Goal: Find specific page/section: Find specific page/section

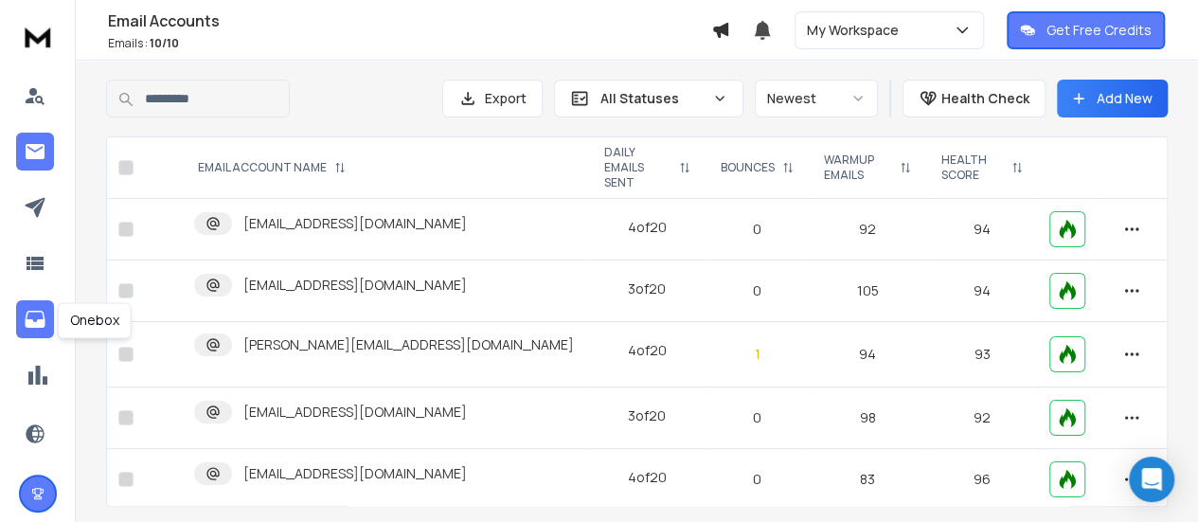
click at [38, 320] on icon at bounding box center [35, 319] width 20 height 17
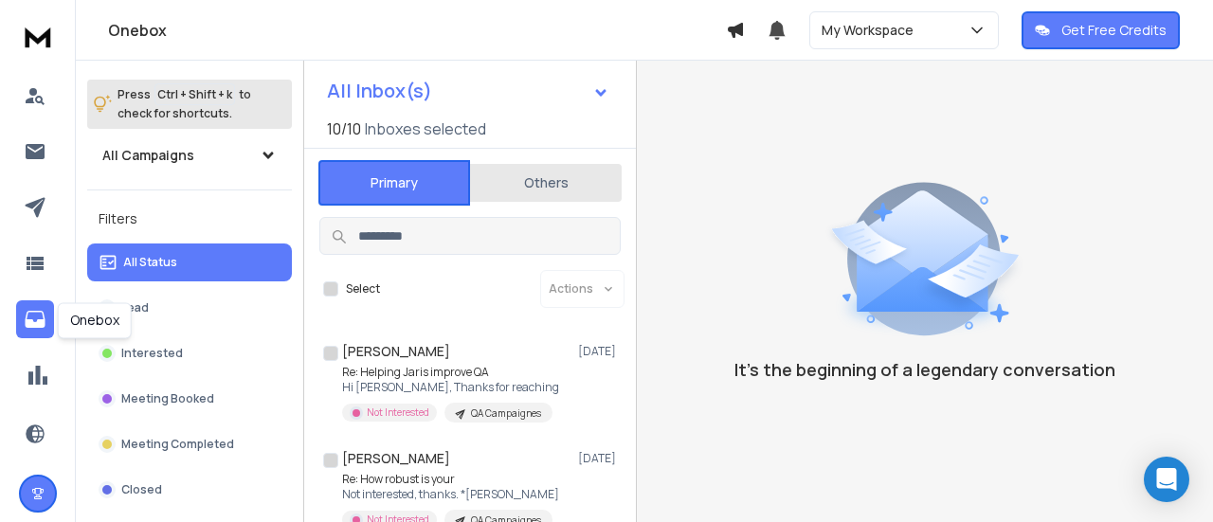
click at [558, 242] on input at bounding box center [469, 236] width 301 height 38
click at [34, 148] on icon at bounding box center [35, 151] width 19 height 15
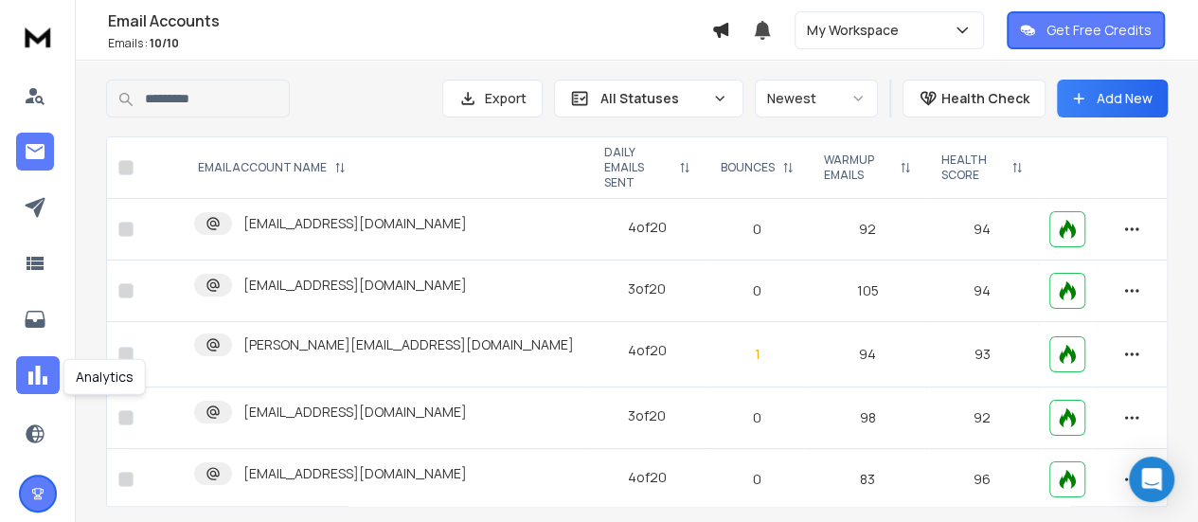
click at [44, 387] on icon at bounding box center [38, 375] width 28 height 28
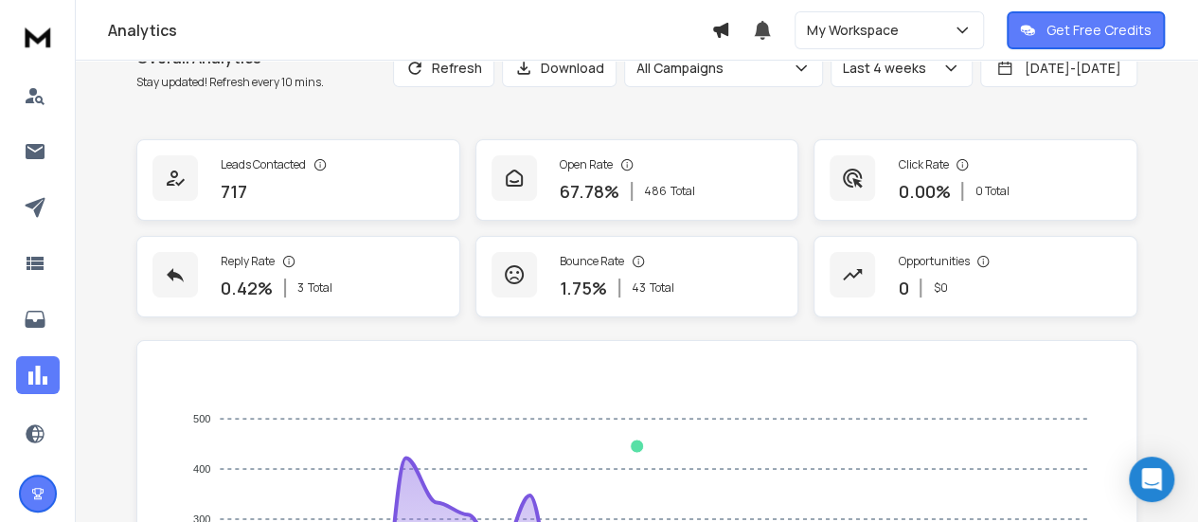
scroll to position [27, 0]
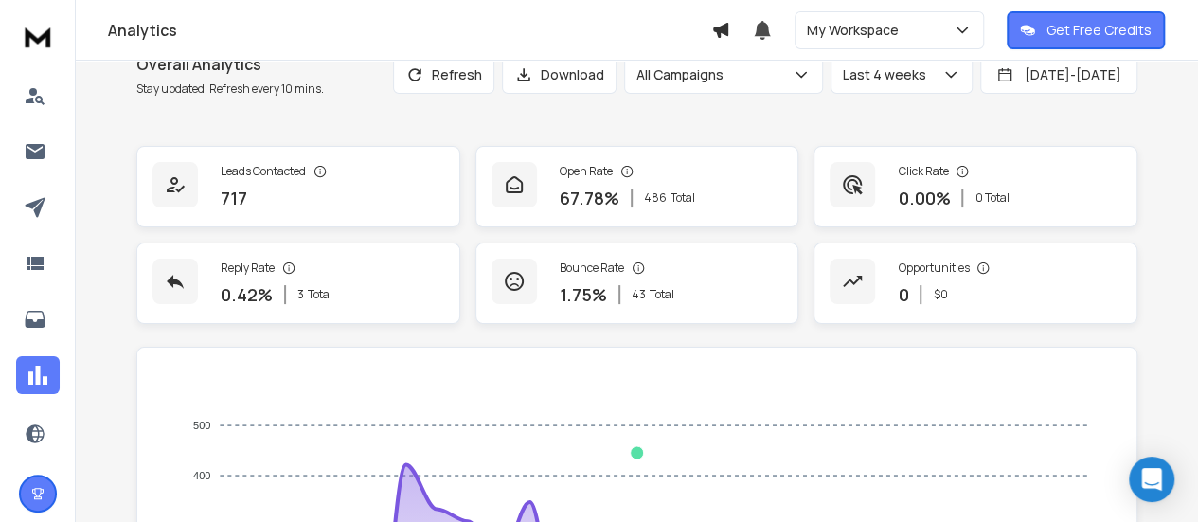
click at [584, 191] on p "67.78 %" at bounding box center [590, 198] width 60 height 27
click at [843, 70] on p "Last 4 weeks" at bounding box center [888, 74] width 91 height 19
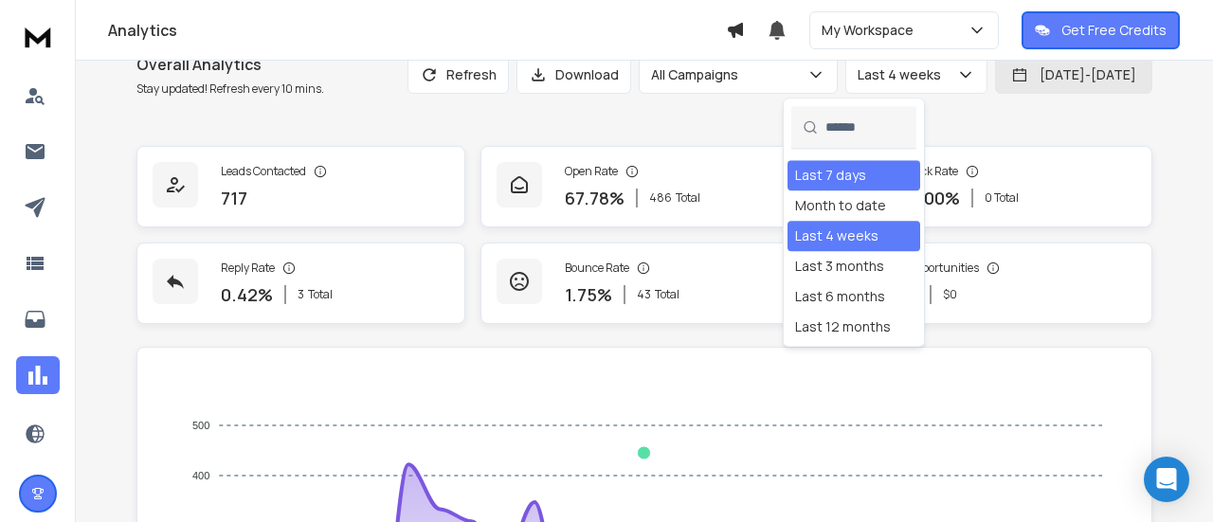
click at [1037, 77] on button "[DATE] - [DATE]" at bounding box center [1073, 75] width 157 height 38
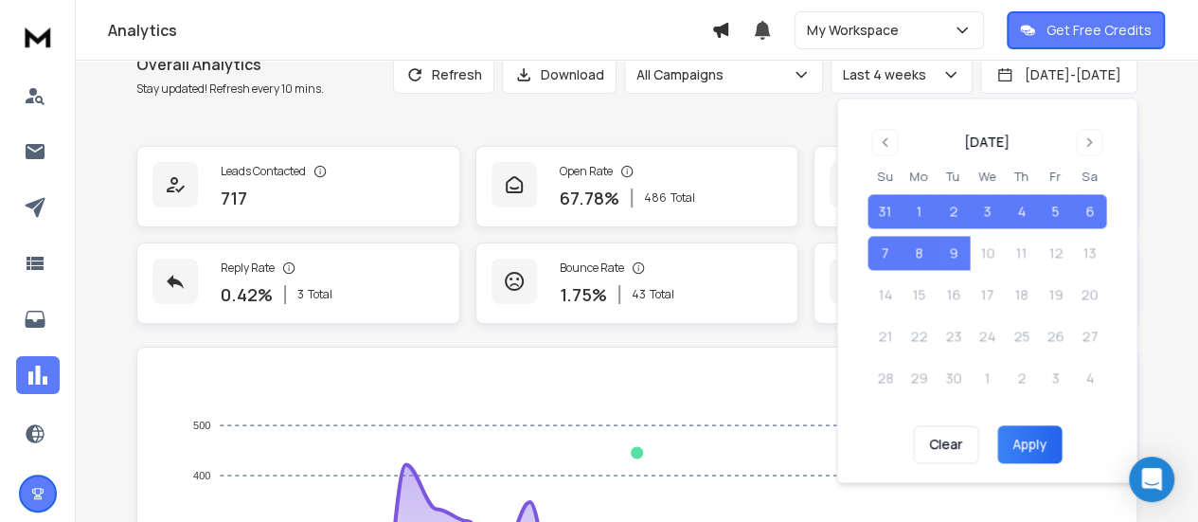
click at [955, 244] on button "9" at bounding box center [953, 254] width 34 height 34
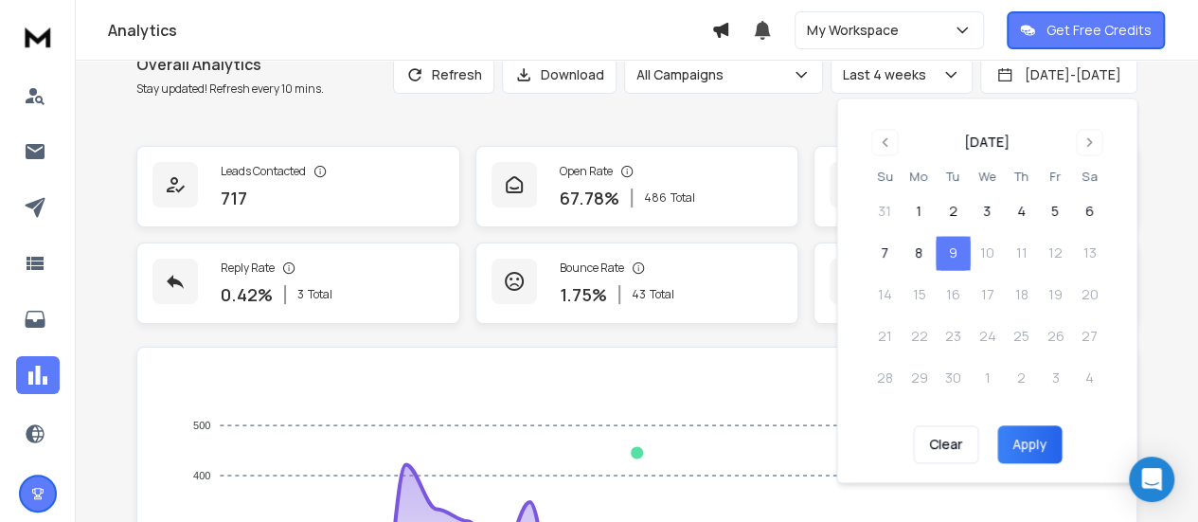
click at [1012, 439] on button "Apply" at bounding box center [1030, 445] width 64 height 38
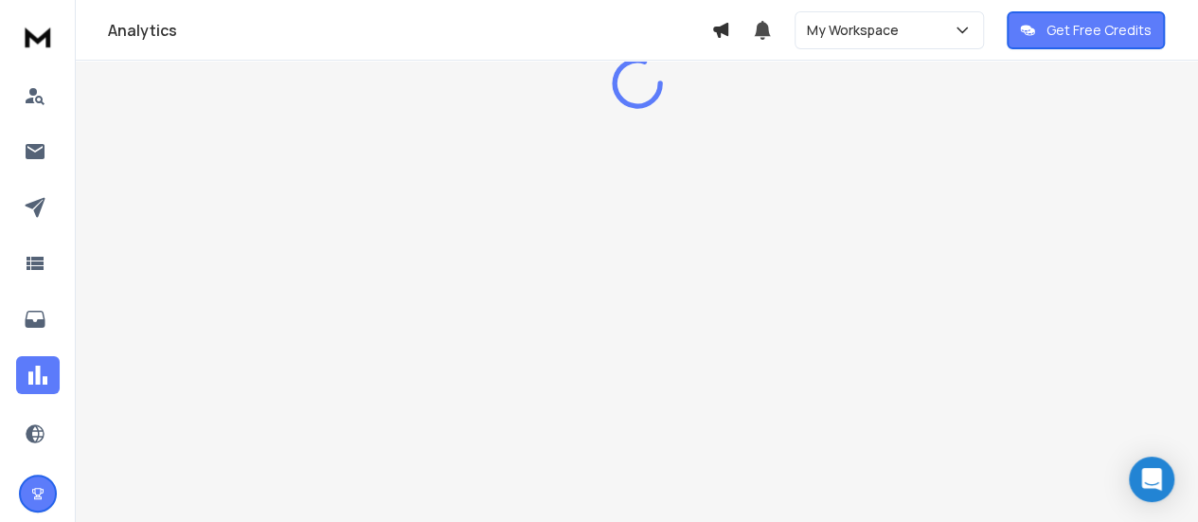
scroll to position [0, 0]
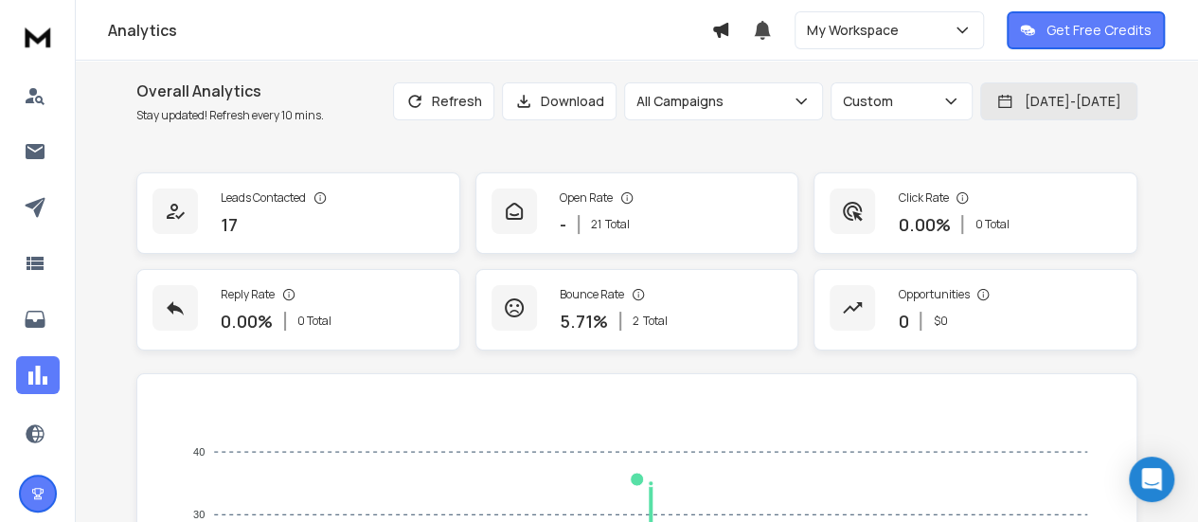
click at [1018, 96] on button "[DATE] - [DATE]" at bounding box center [1059, 101] width 157 height 38
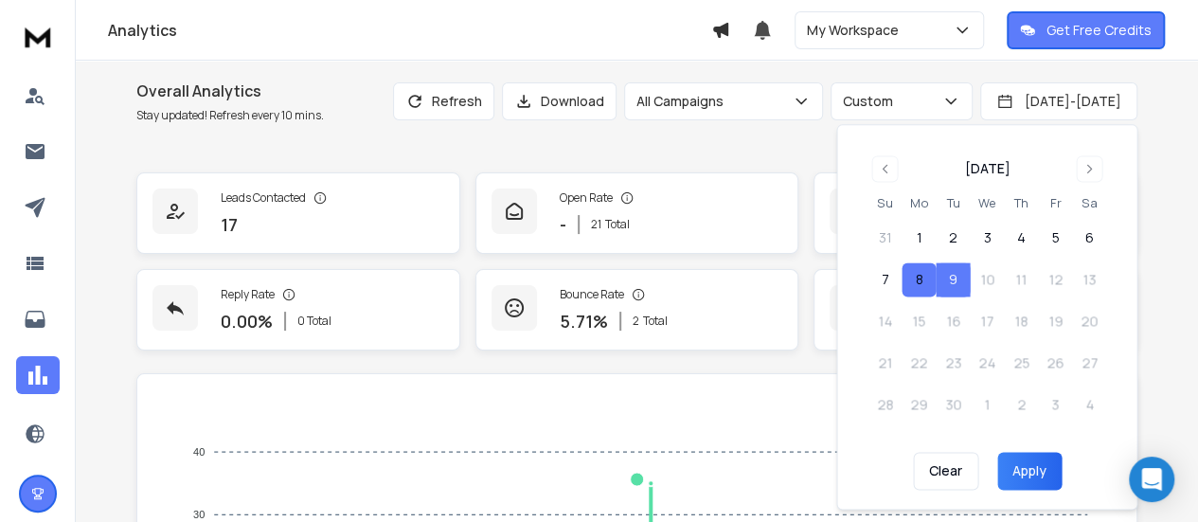
click at [915, 272] on button "8" at bounding box center [919, 280] width 34 height 34
click at [1029, 469] on button "Apply" at bounding box center [1030, 472] width 64 height 38
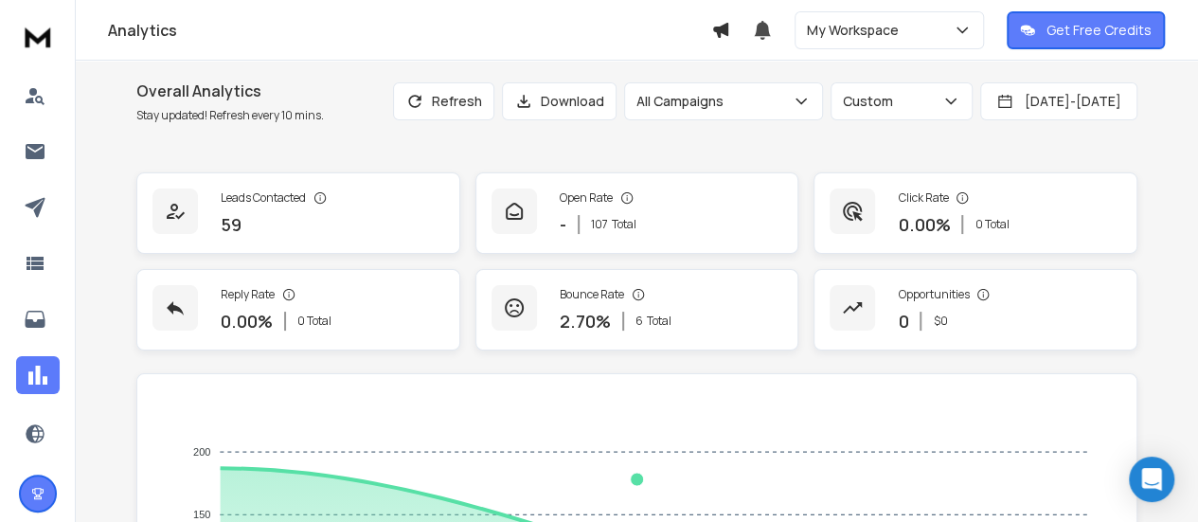
click at [662, 264] on div "Leads Contacted 59 Open Rate - 107 Total Click Rate 0.00 % 0 Total Reply Rate 0…" at bounding box center [636, 261] width 1001 height 178
click at [29, 156] on icon at bounding box center [35, 151] width 19 height 15
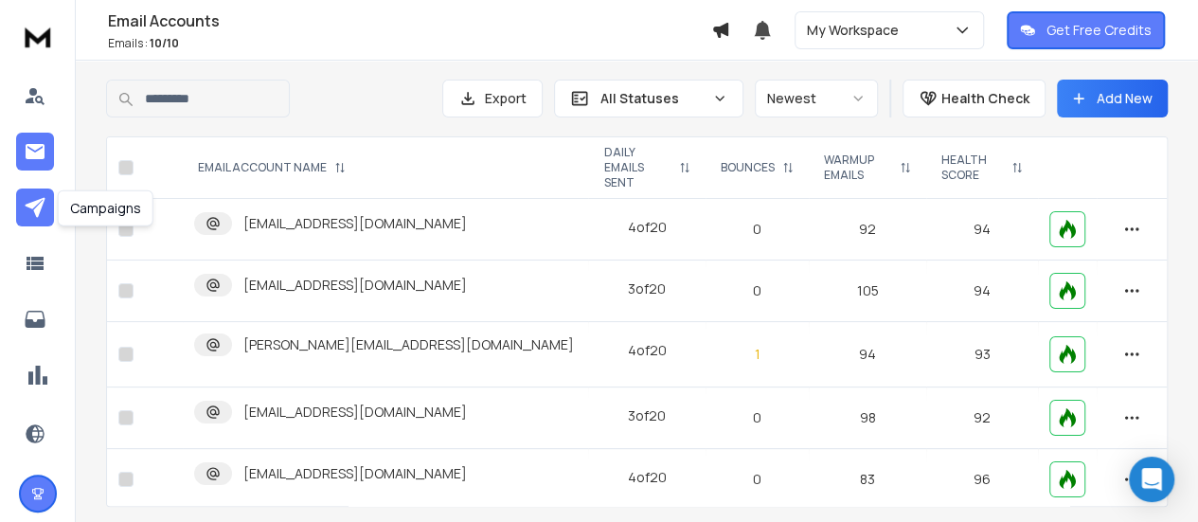
click at [41, 193] on link at bounding box center [35, 208] width 38 height 38
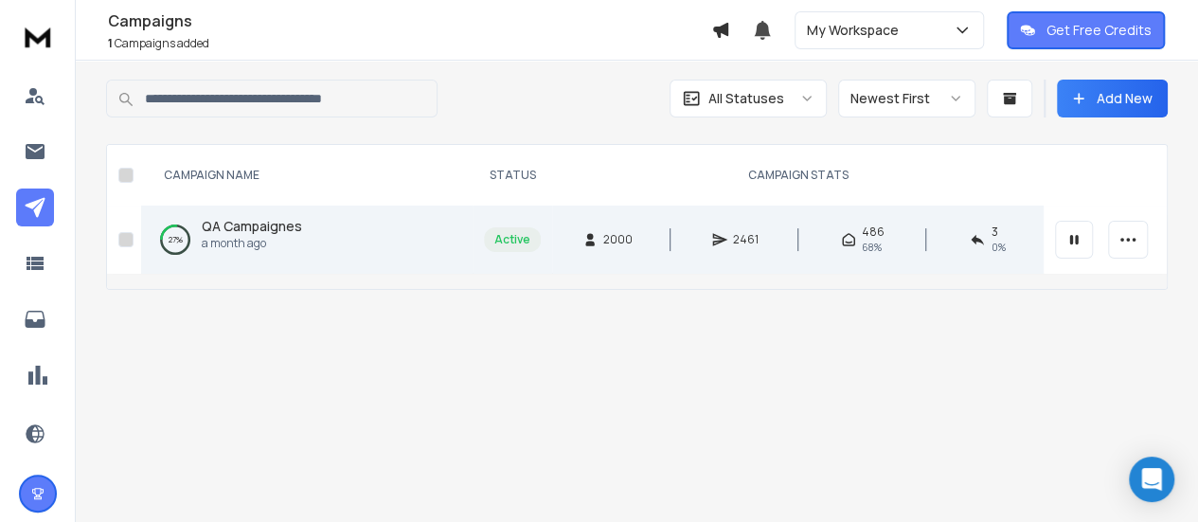
click at [1133, 236] on icon "button" at bounding box center [1128, 239] width 19 height 19
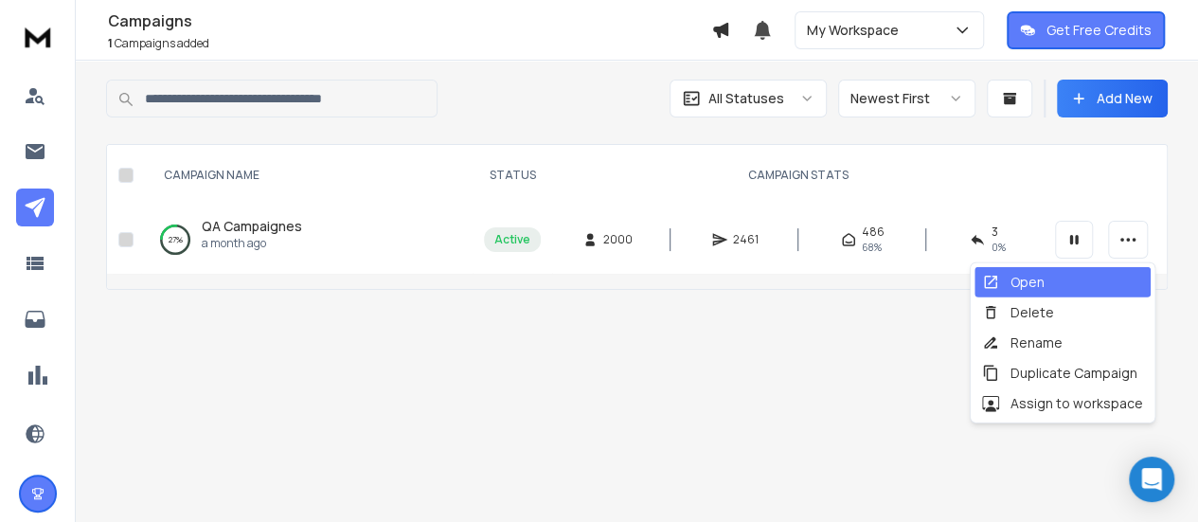
click at [645, 461] on div "Campaigns 1 Campaigns Added All Statuses Newest First Add New CAMPAIGN NAME STA…" at bounding box center [637, 341] width 1062 height 522
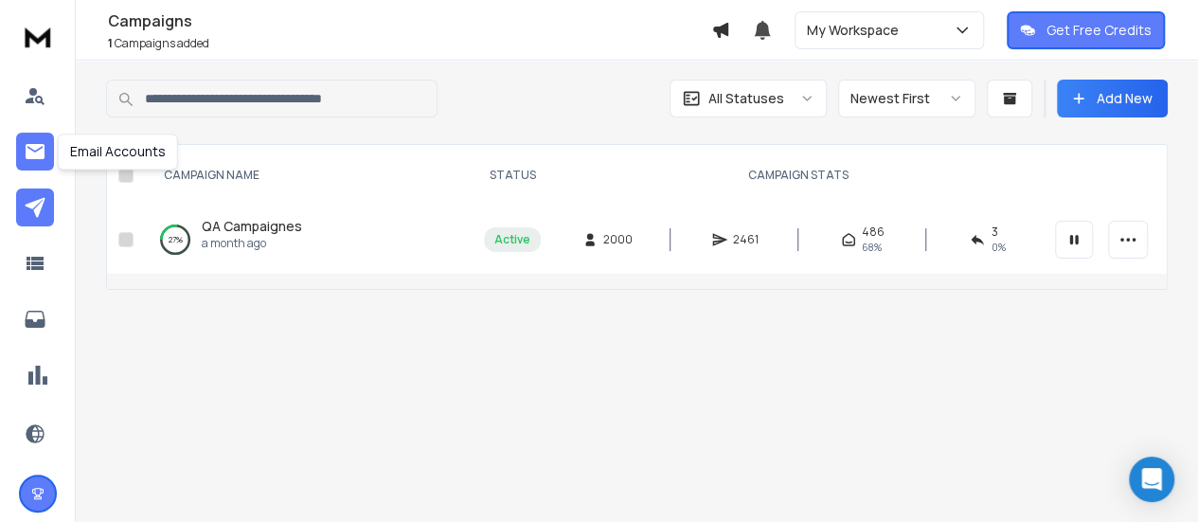
click at [28, 166] on link at bounding box center [35, 152] width 38 height 38
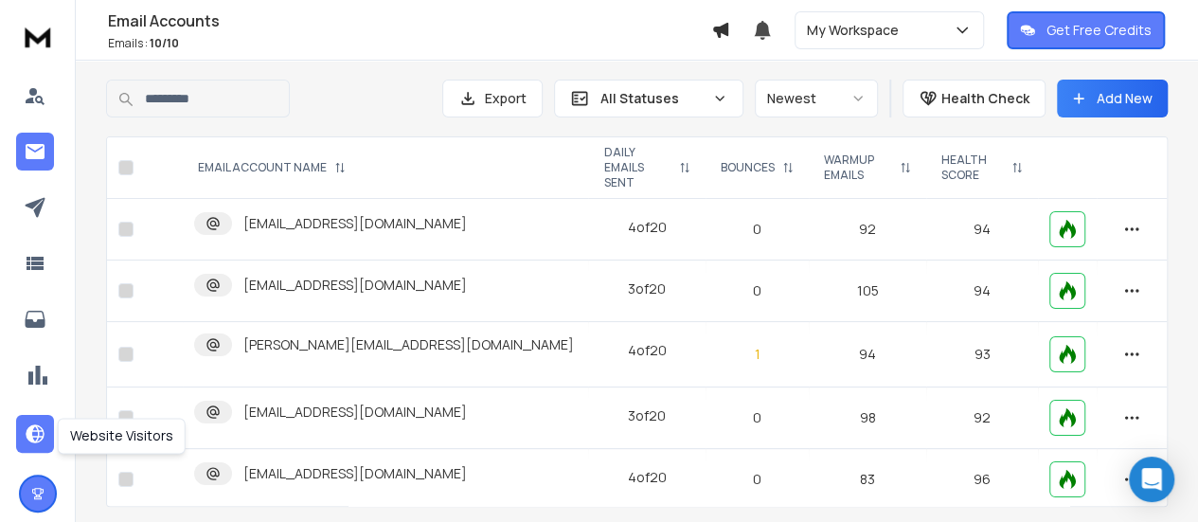
scroll to position [4, 0]
